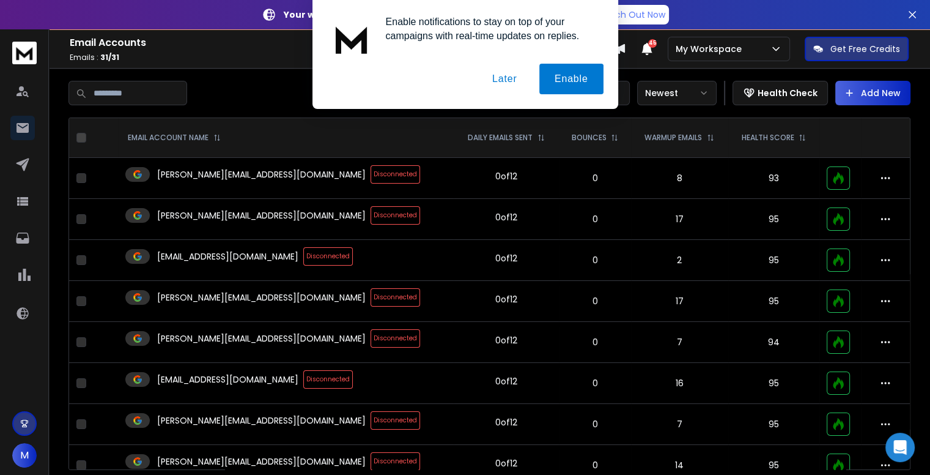
click at [513, 79] on button "Later" at bounding box center [504, 79] width 55 height 31
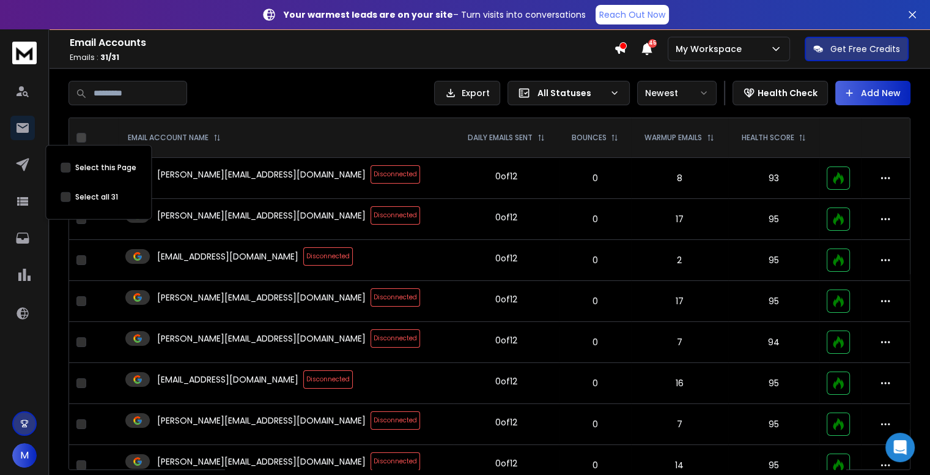
click at [64, 163] on button "Select this Page" at bounding box center [66, 168] width 10 height 10
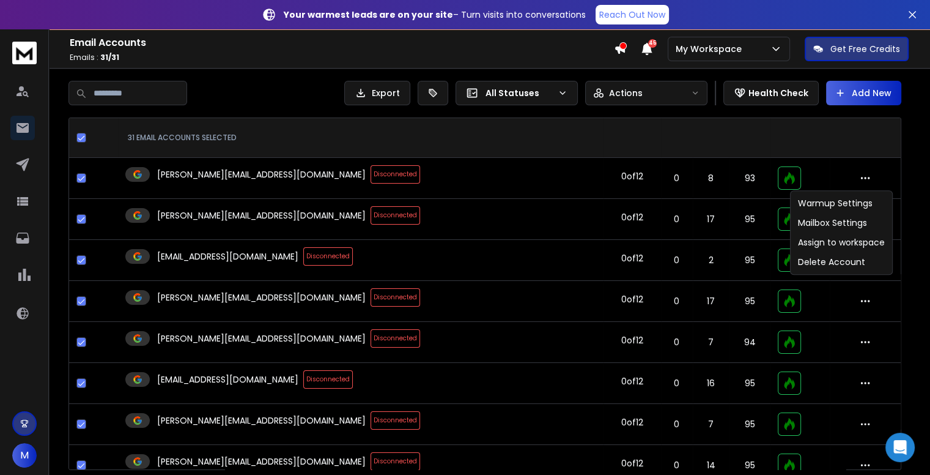
click at [861, 177] on icon at bounding box center [865, 177] width 11 height 11
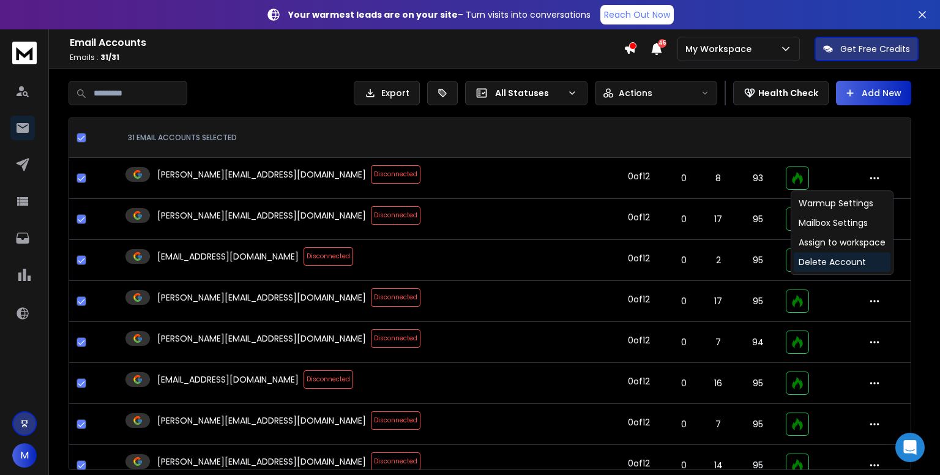
click at [839, 259] on div "Delete Account" at bounding box center [841, 262] width 97 height 20
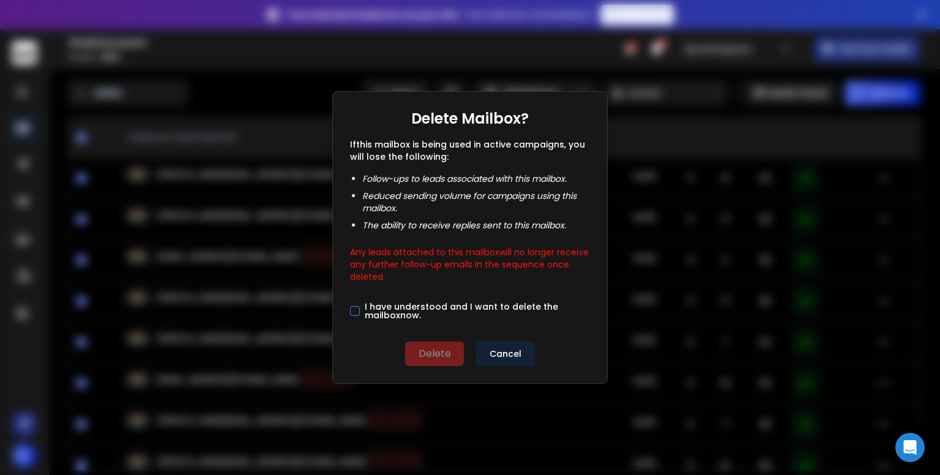
click at [355, 302] on div "I have understood and I want to delete the mailbox now." at bounding box center [470, 305] width 240 height 27
click at [354, 306] on button "I have understood and I want to delete the mailbox now." at bounding box center [355, 311] width 10 height 10
click at [426, 354] on button "Delete" at bounding box center [434, 353] width 59 height 24
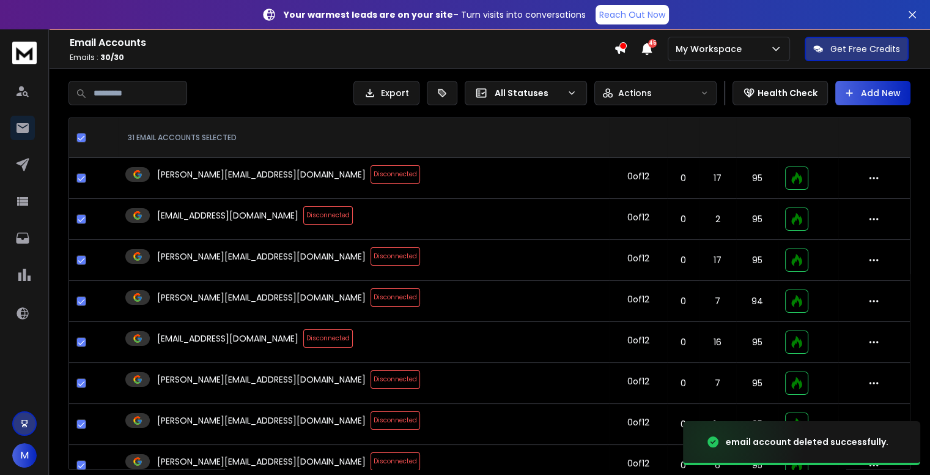
click at [916, 13] on icon at bounding box center [912, 14] width 11 height 11
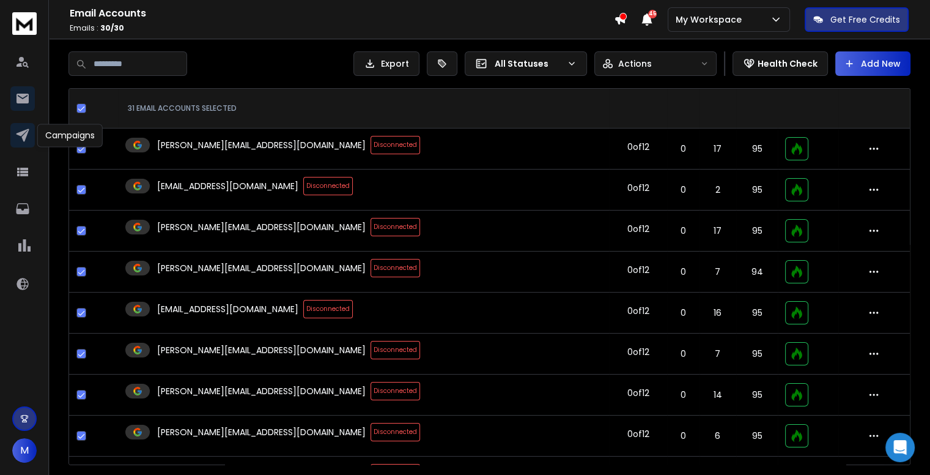
click at [18, 138] on icon at bounding box center [22, 135] width 15 height 15
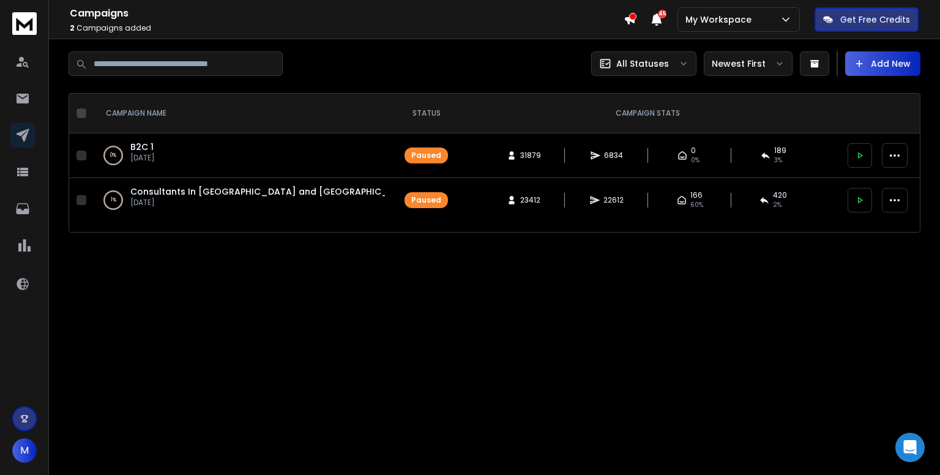
click at [889, 158] on icon "button" at bounding box center [894, 155] width 12 height 12
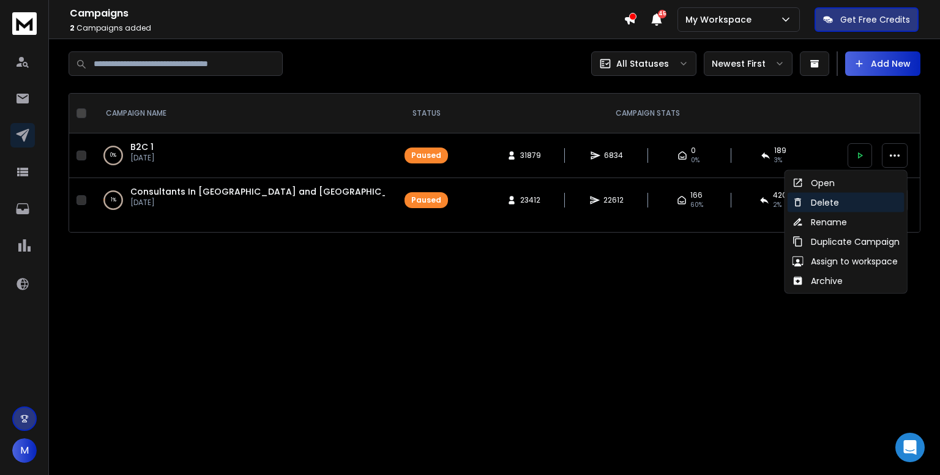
click at [835, 196] on div "Delete" at bounding box center [815, 202] width 46 height 12
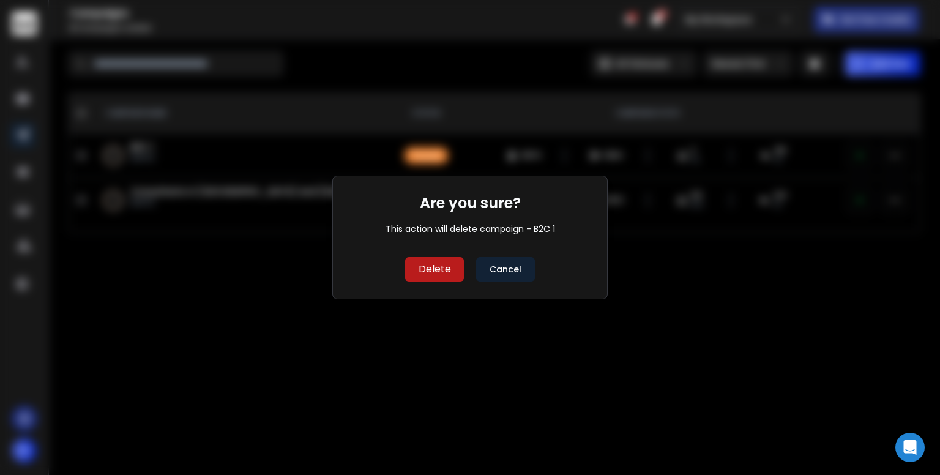
click at [432, 273] on button "Delete" at bounding box center [434, 269] width 59 height 24
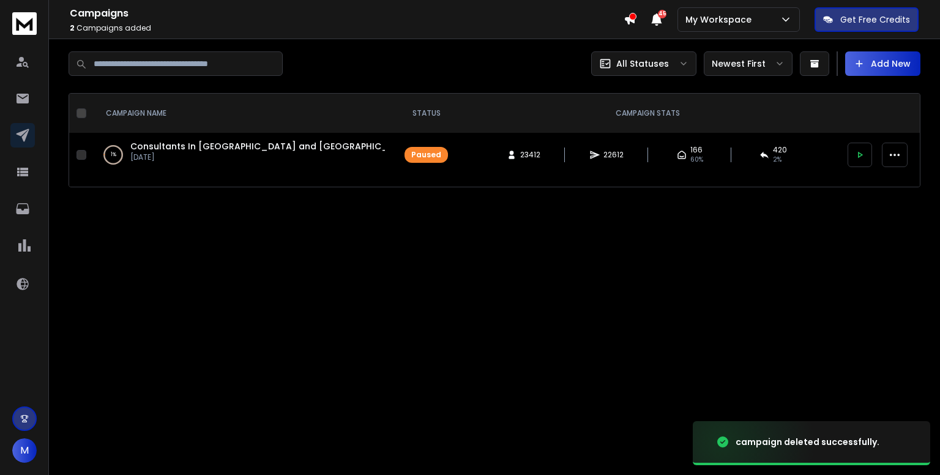
click at [903, 157] on button "button" at bounding box center [894, 155] width 26 height 24
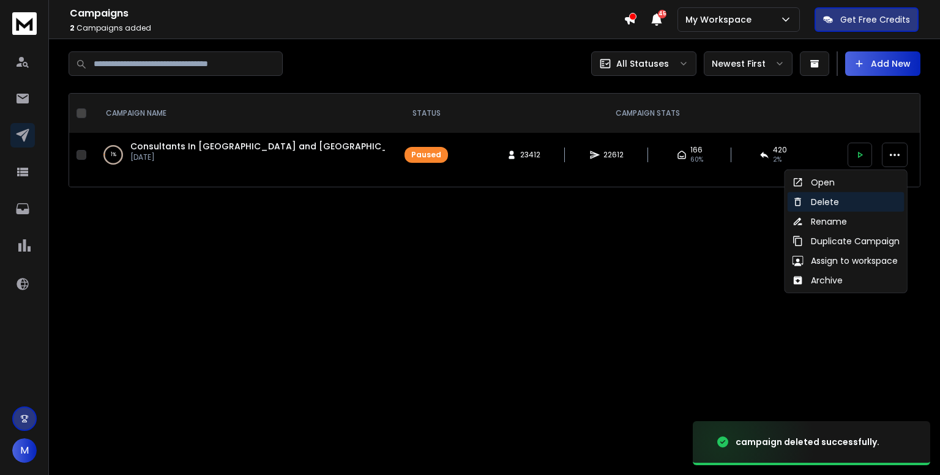
click at [868, 195] on div "Delete" at bounding box center [845, 202] width 117 height 20
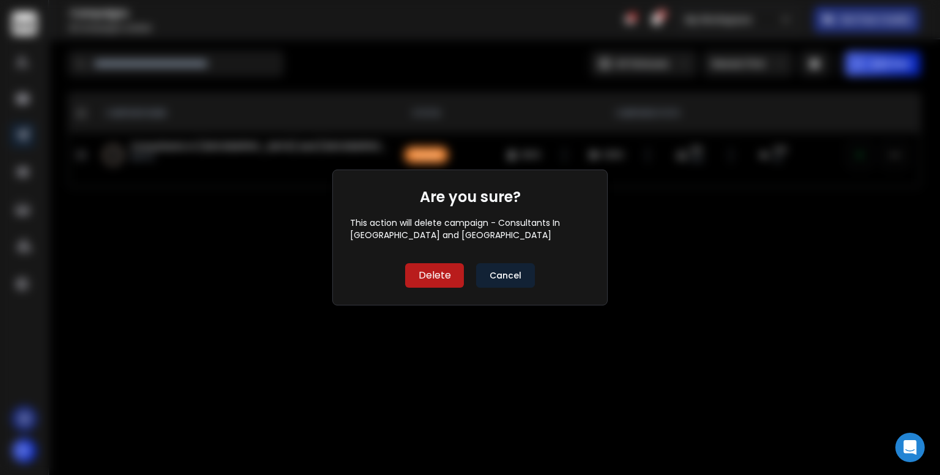
click at [439, 275] on button "Delete" at bounding box center [434, 275] width 59 height 24
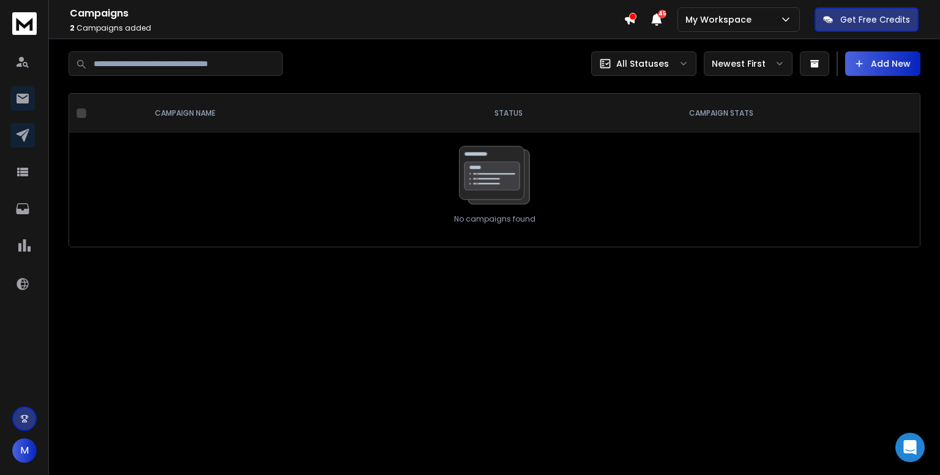
click at [18, 100] on icon at bounding box center [23, 99] width 12 height 10
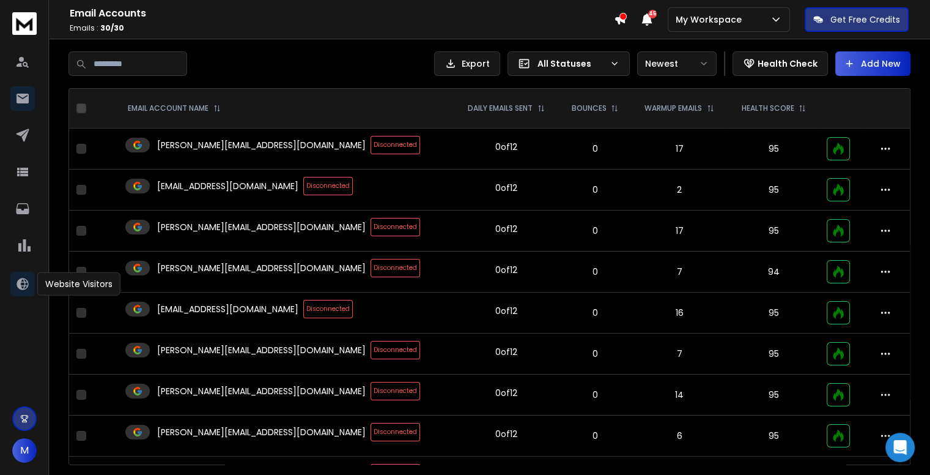
click at [16, 275] on link at bounding box center [22, 284] width 24 height 24
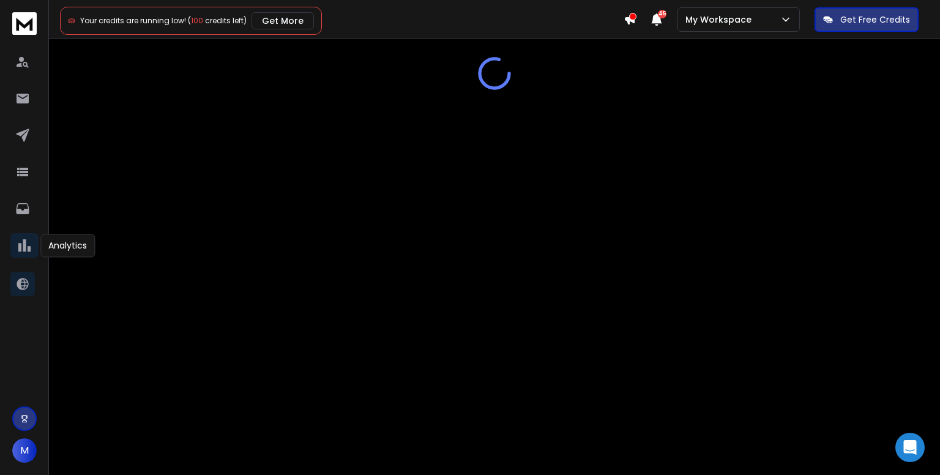
click at [15, 248] on icon at bounding box center [24, 245] width 18 height 18
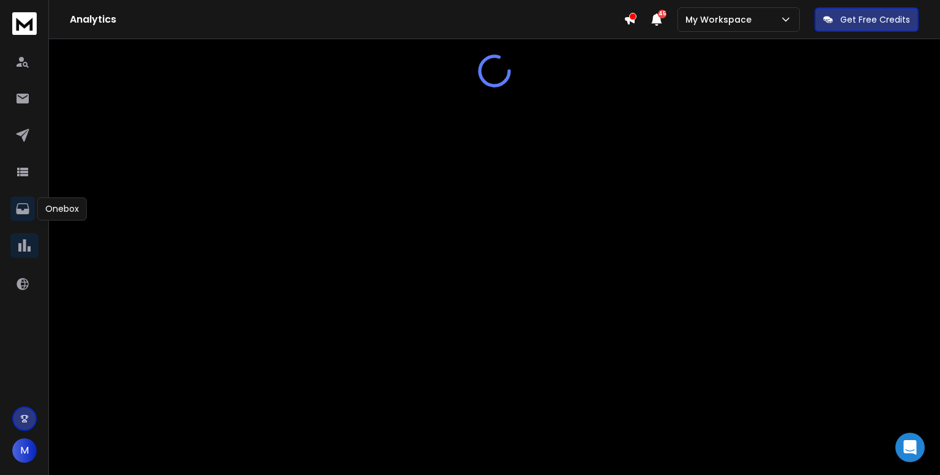
click at [17, 208] on icon at bounding box center [22, 208] width 15 height 15
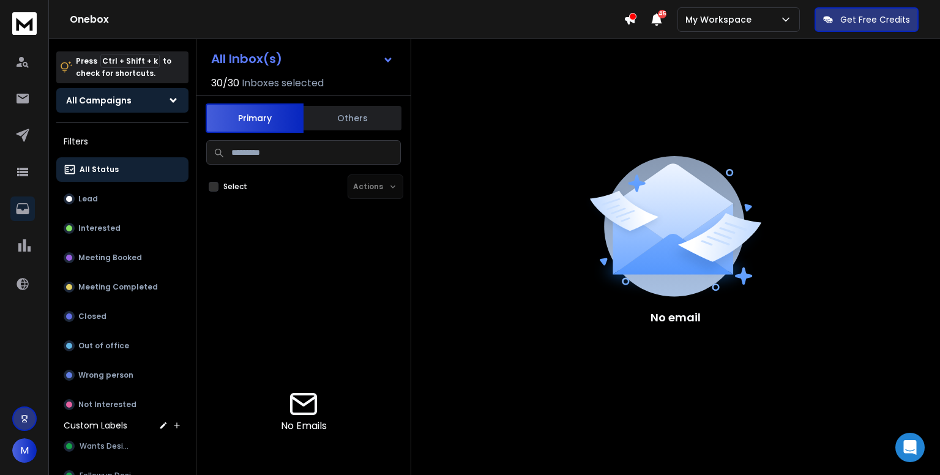
click at [102, 105] on h1 "All Campaigns" at bounding box center [98, 100] width 65 height 12
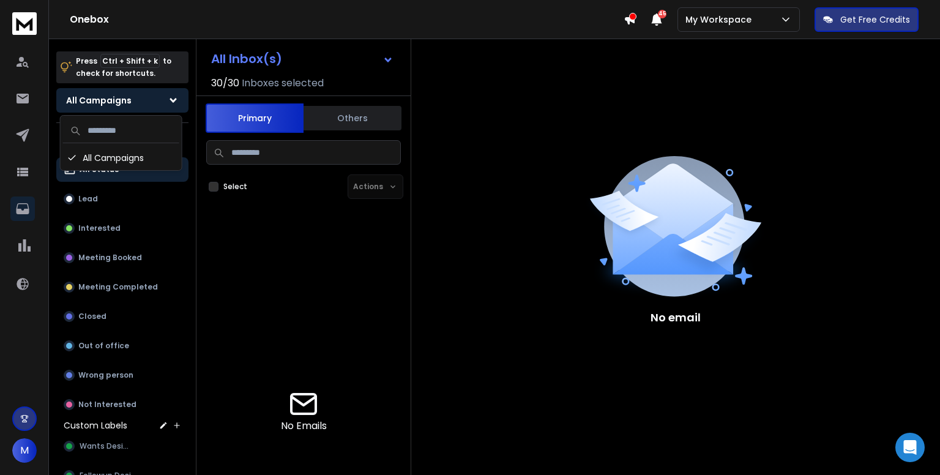
click at [104, 98] on h1 "All Campaigns" at bounding box center [98, 100] width 65 height 12
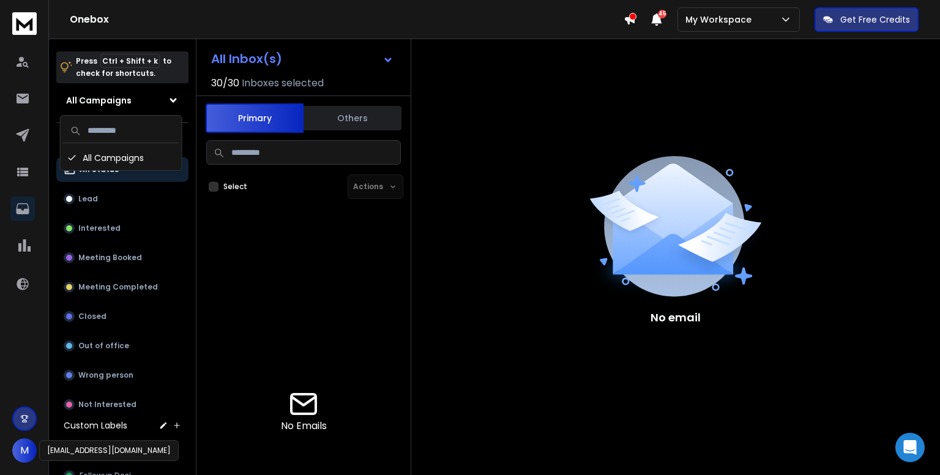
click at [28, 444] on span "M" at bounding box center [24, 450] width 24 height 24
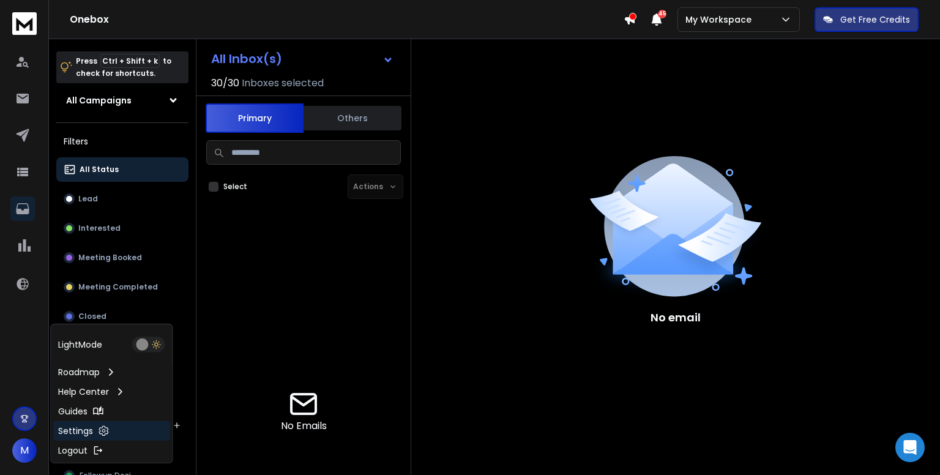
click at [109, 428] on div "Settings" at bounding box center [111, 431] width 116 height 20
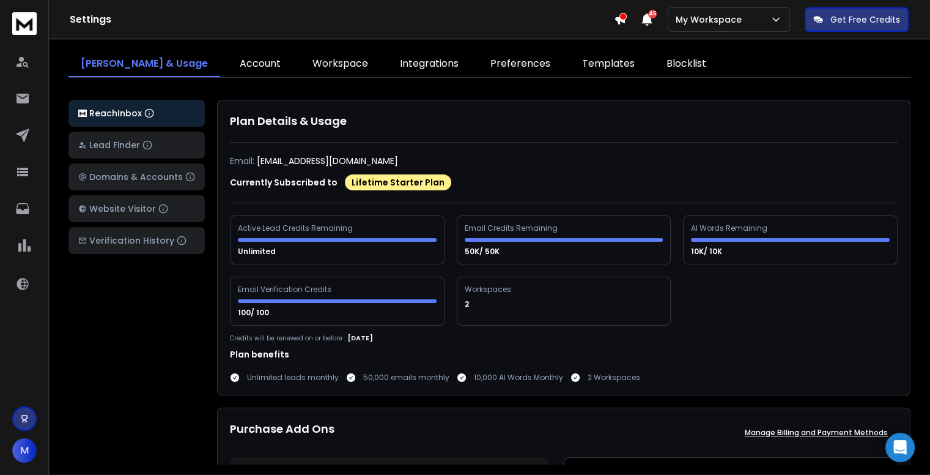
click at [228, 61] on link "Account" at bounding box center [260, 64] width 65 height 26
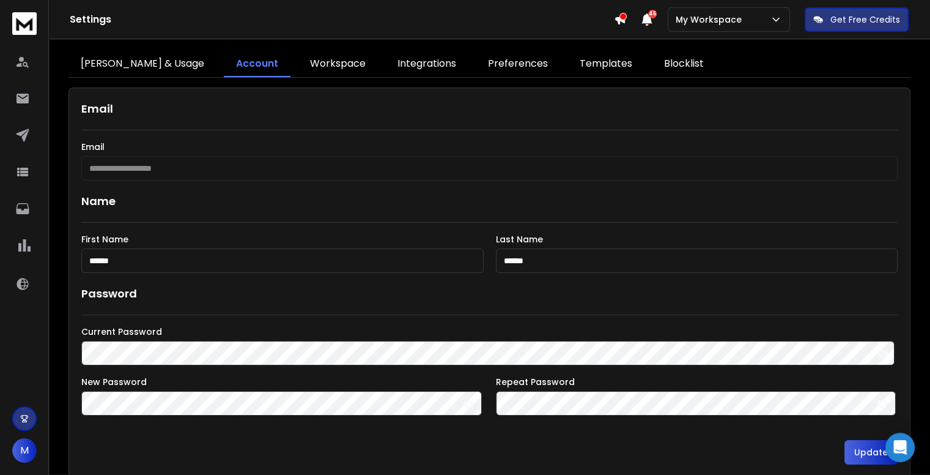
click at [217, 423] on form "Name First Name ****** Last Name ****** Password Current Password New Password …" at bounding box center [489, 329] width 817 height 272
click at [845, 440] on div "Update" at bounding box center [871, 452] width 53 height 24
click at [851, 445] on button "Update" at bounding box center [871, 452] width 53 height 24
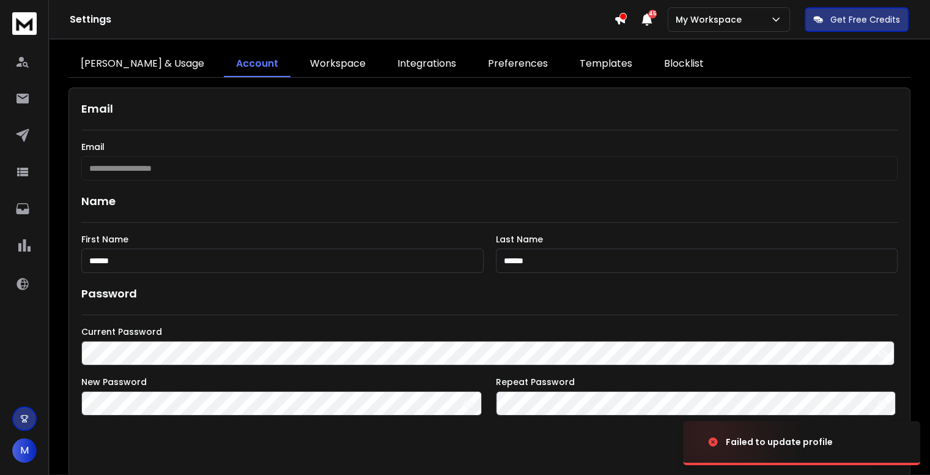
click at [881, 353] on icon at bounding box center [882, 353] width 11 height 11
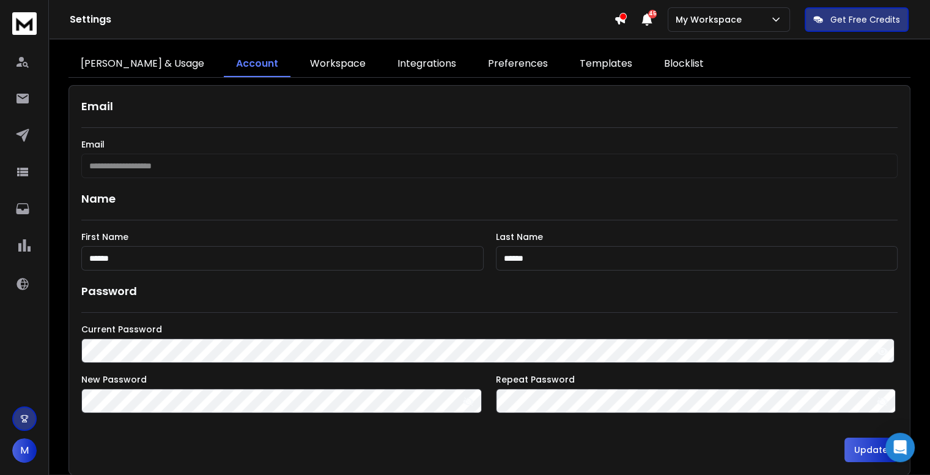
click at [847, 442] on button "Update" at bounding box center [871, 449] width 53 height 24
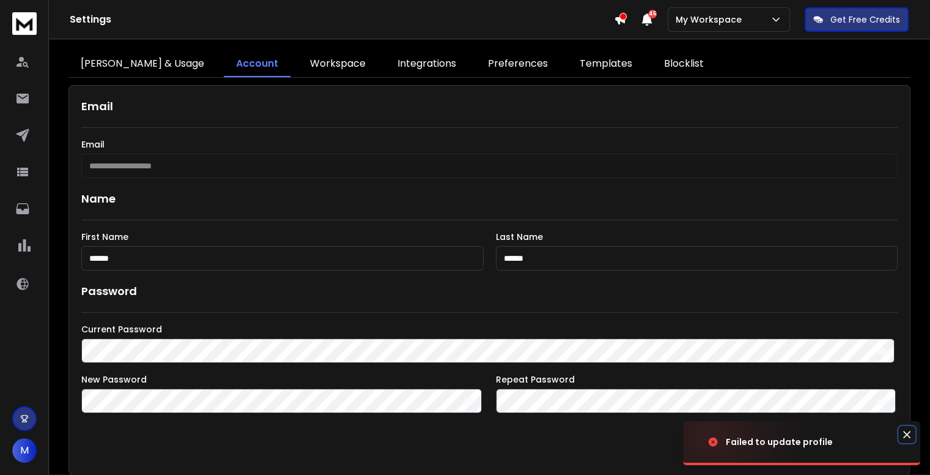
click at [904, 429] on icon "Notifications (F8)" at bounding box center [907, 434] width 12 height 12
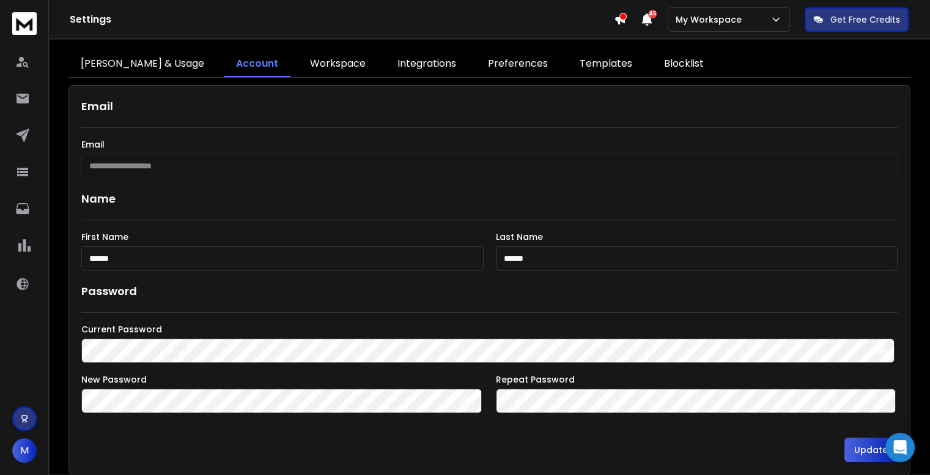
scroll to position [11, 0]
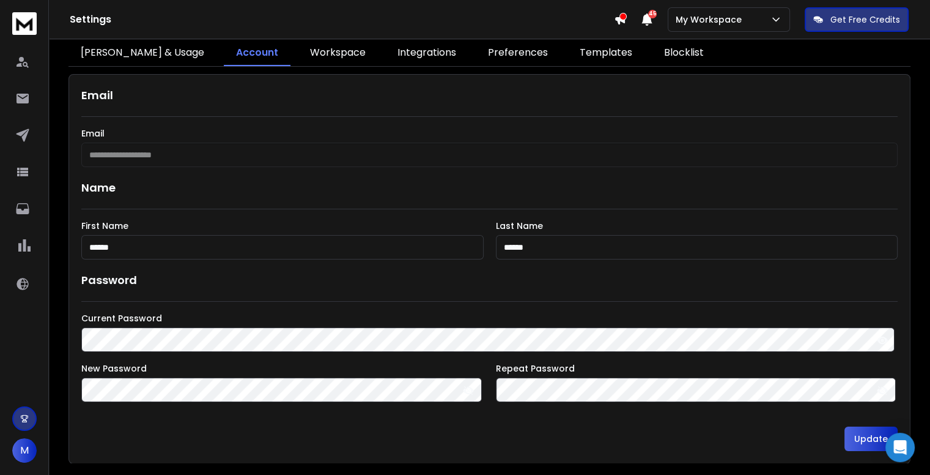
click at [861, 444] on button "Update" at bounding box center [871, 438] width 53 height 24
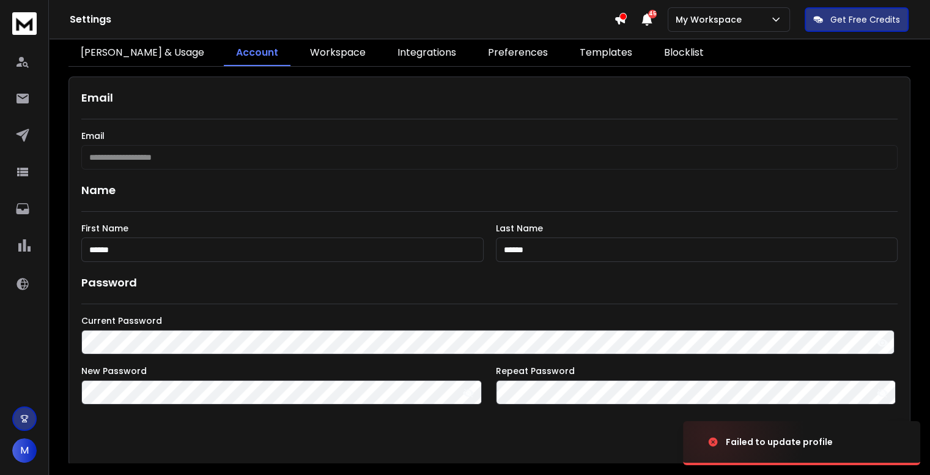
scroll to position [2, 0]
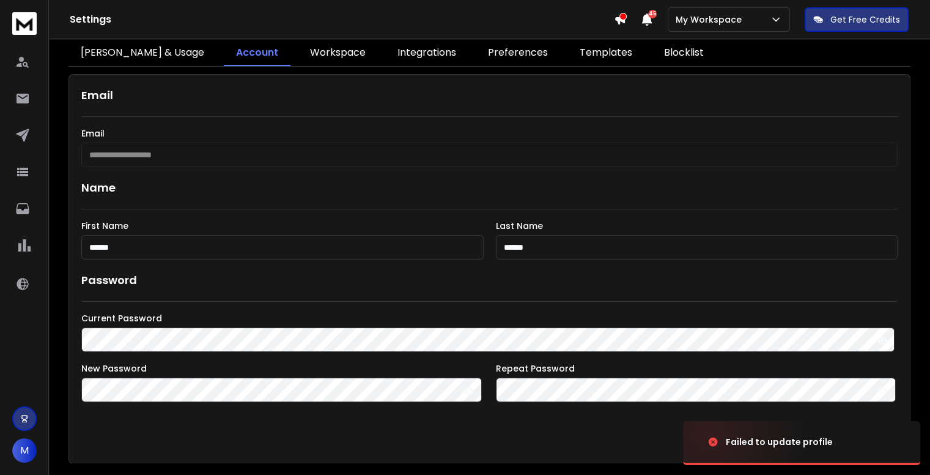
click at [468, 387] on icon at bounding box center [468, 390] width 11 height 11
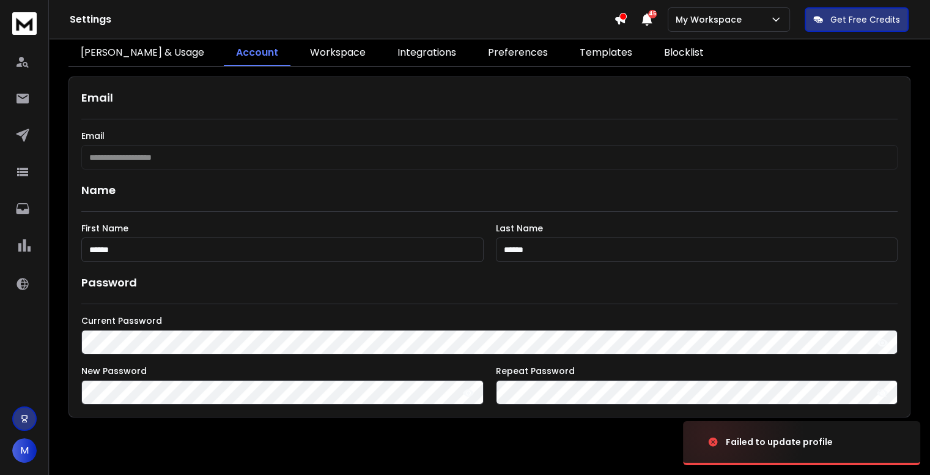
scroll to position [0, 0]
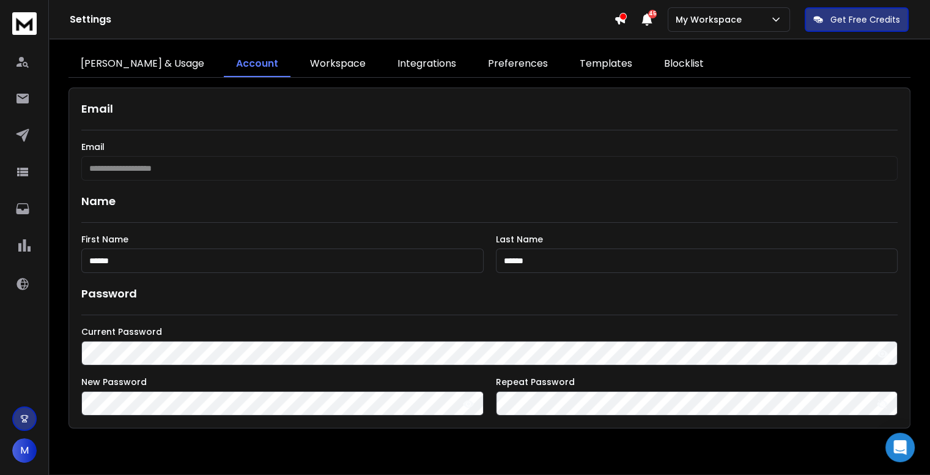
click at [105, 64] on link "[PERSON_NAME] & Usage" at bounding box center [143, 64] width 148 height 26
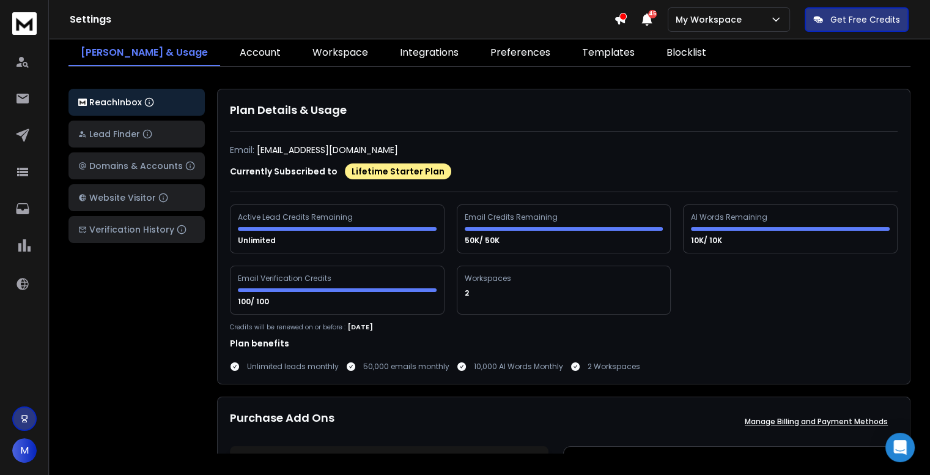
click at [655, 62] on link "Blocklist" at bounding box center [687, 53] width 64 height 26
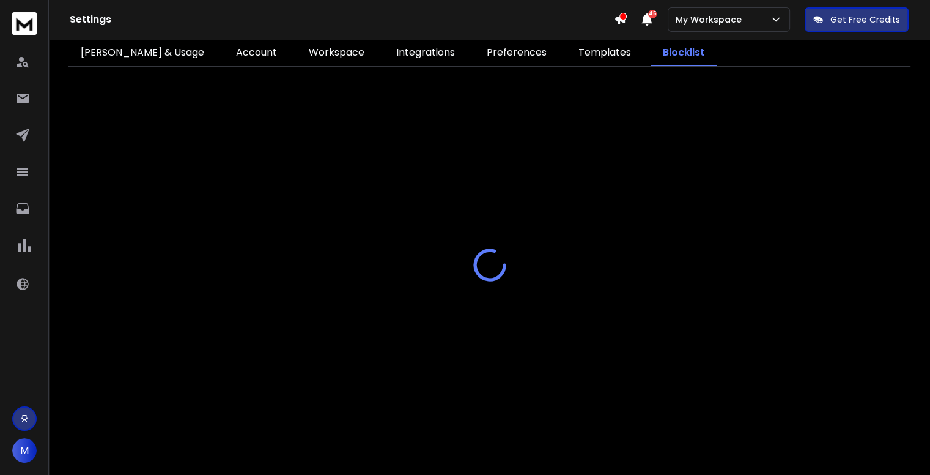
click at [567, 45] on link "Templates" at bounding box center [604, 53] width 77 height 26
click at [478, 54] on link "Preferences" at bounding box center [517, 53] width 84 height 26
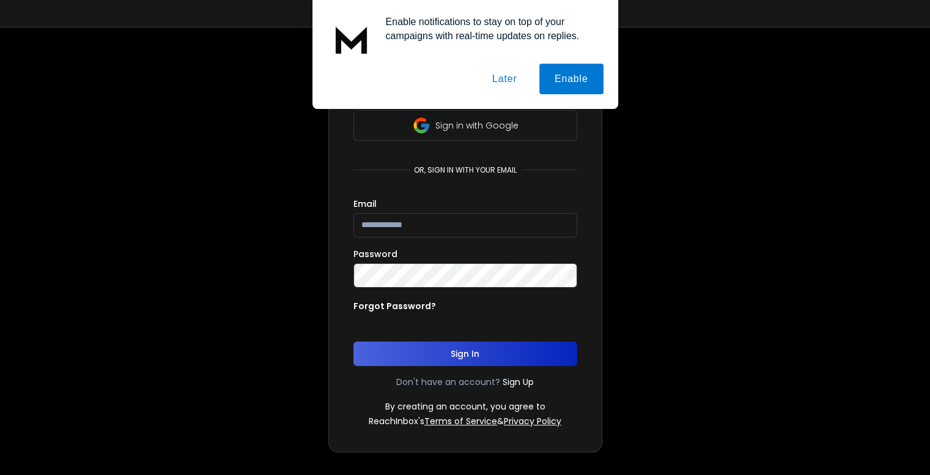
click at [509, 94] on div "Enable notifications to stay on top of your campaigns with real-time updates on…" at bounding box center [466, 54] width 306 height 109
